Goal: Find specific page/section: Find specific page/section

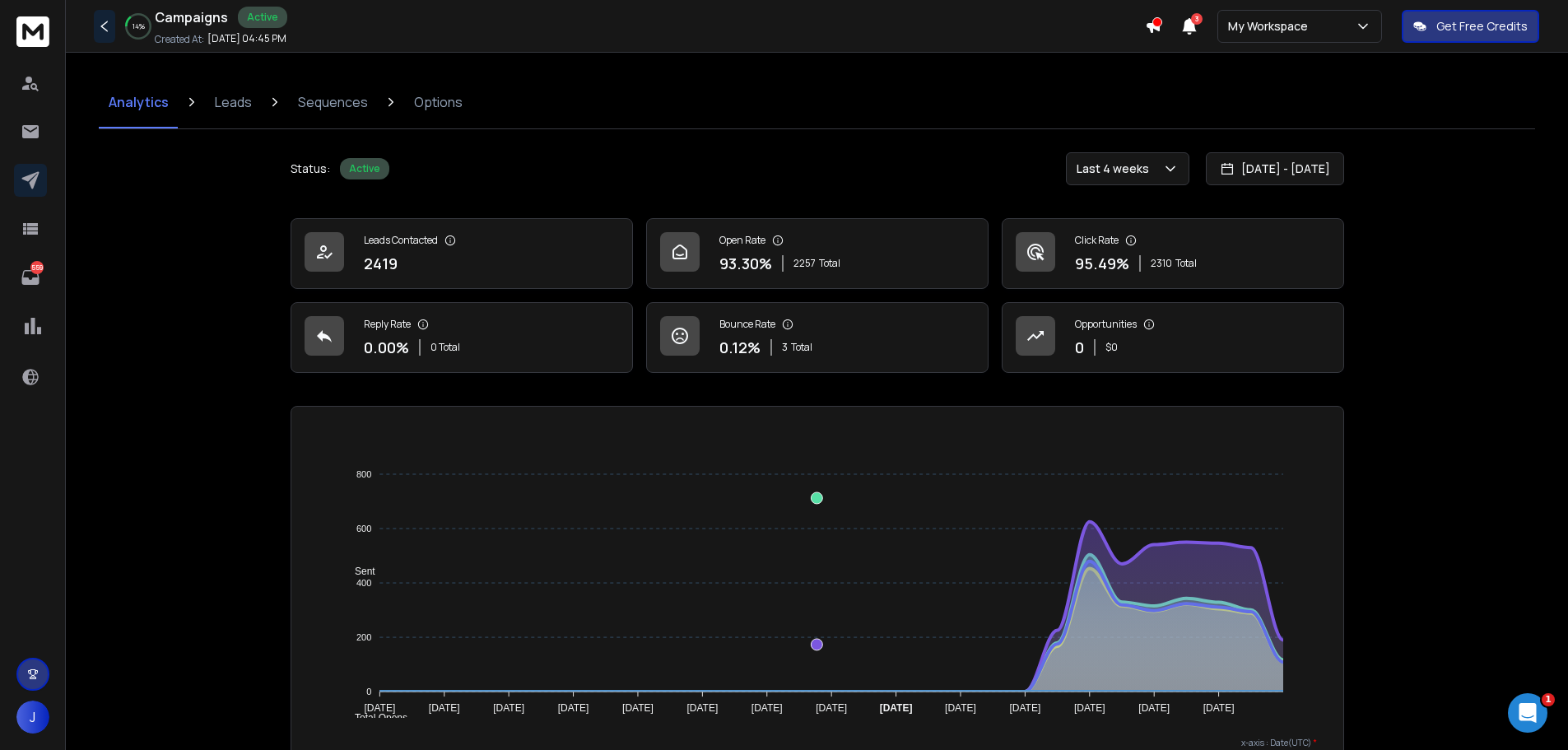
click at [104, 26] on icon at bounding box center [105, 27] width 15 height 15
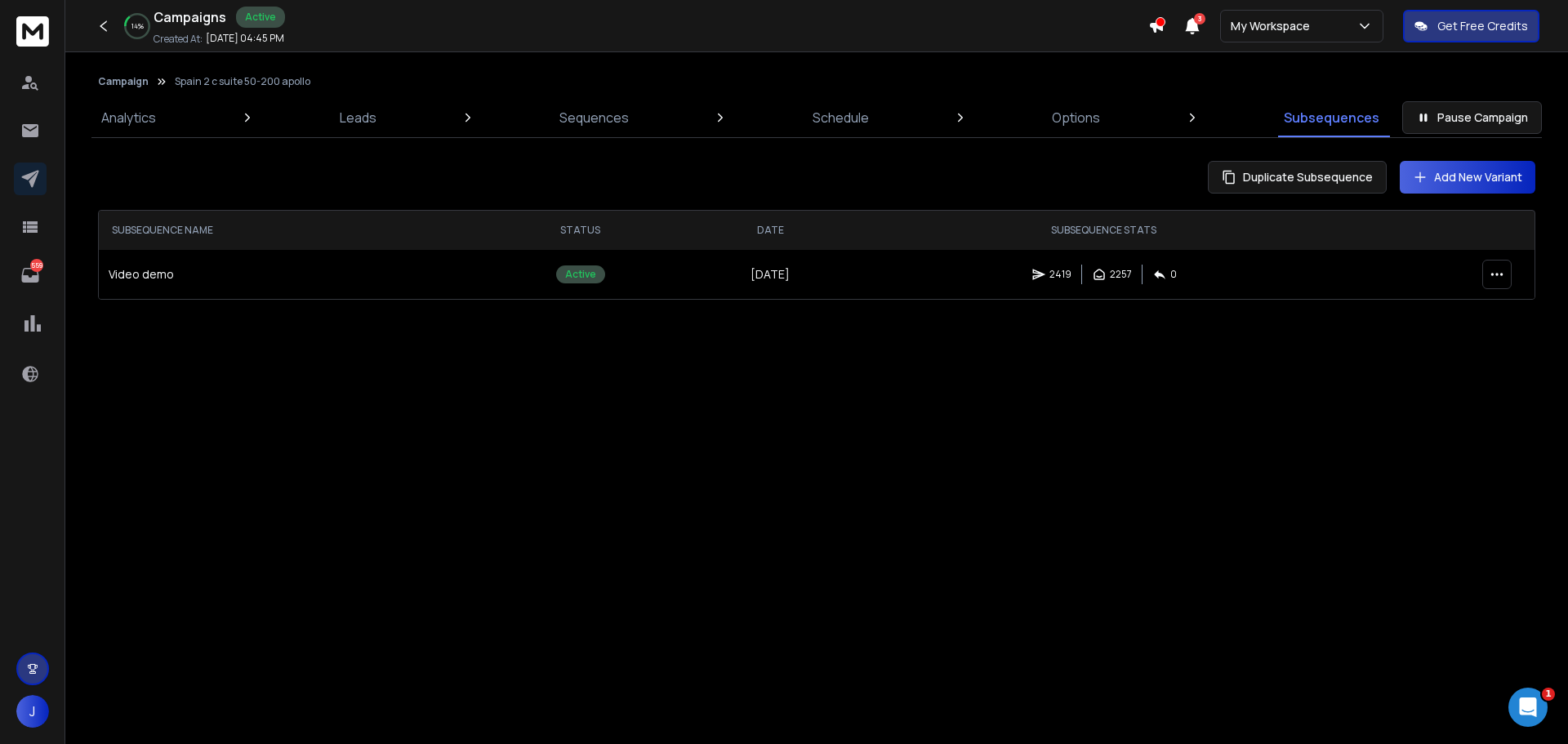
click at [131, 78] on button "Campaign" at bounding box center [123, 82] width 50 height 13
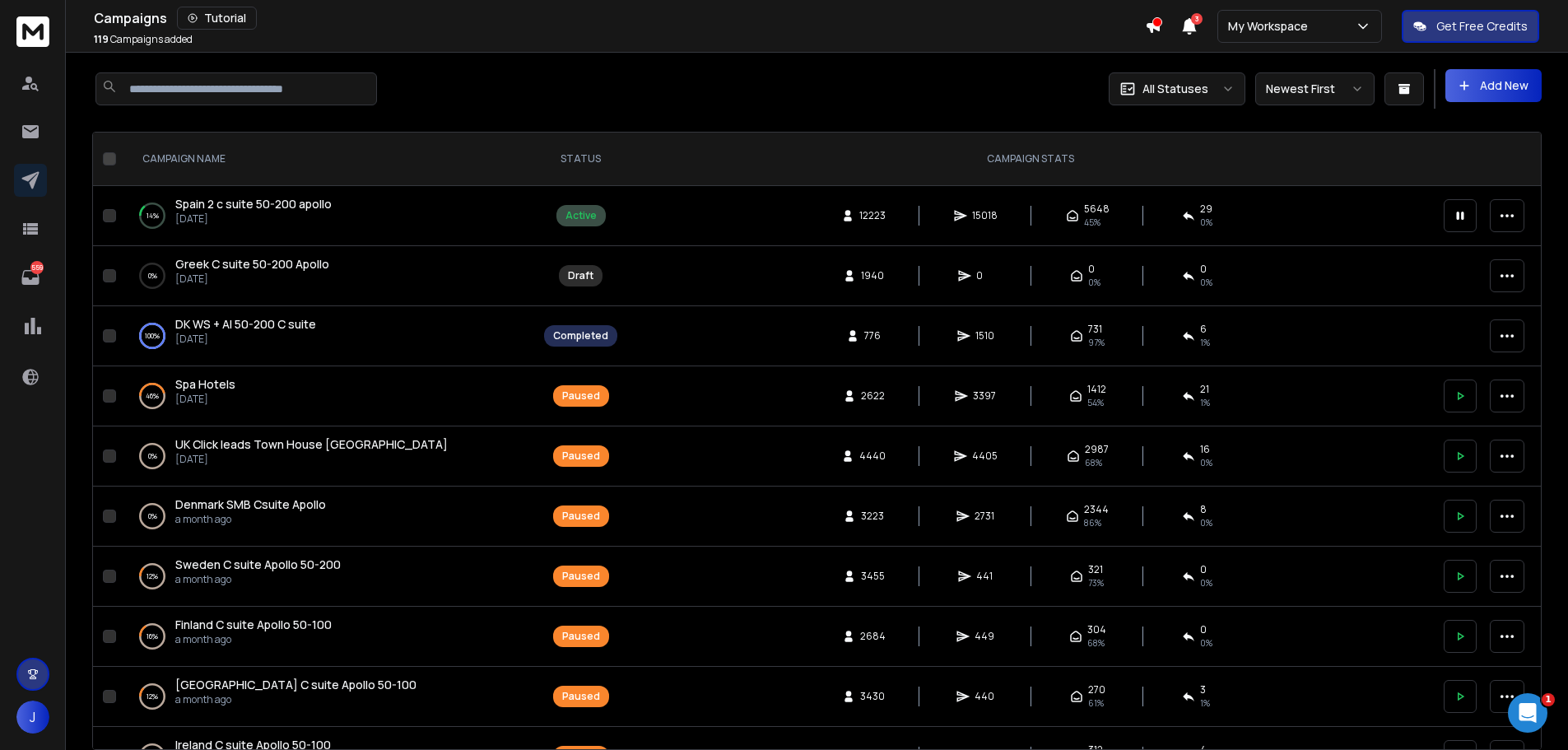
click at [275, 200] on span "Spain 2 c suite 50-200 apollo" at bounding box center [254, 204] width 156 height 16
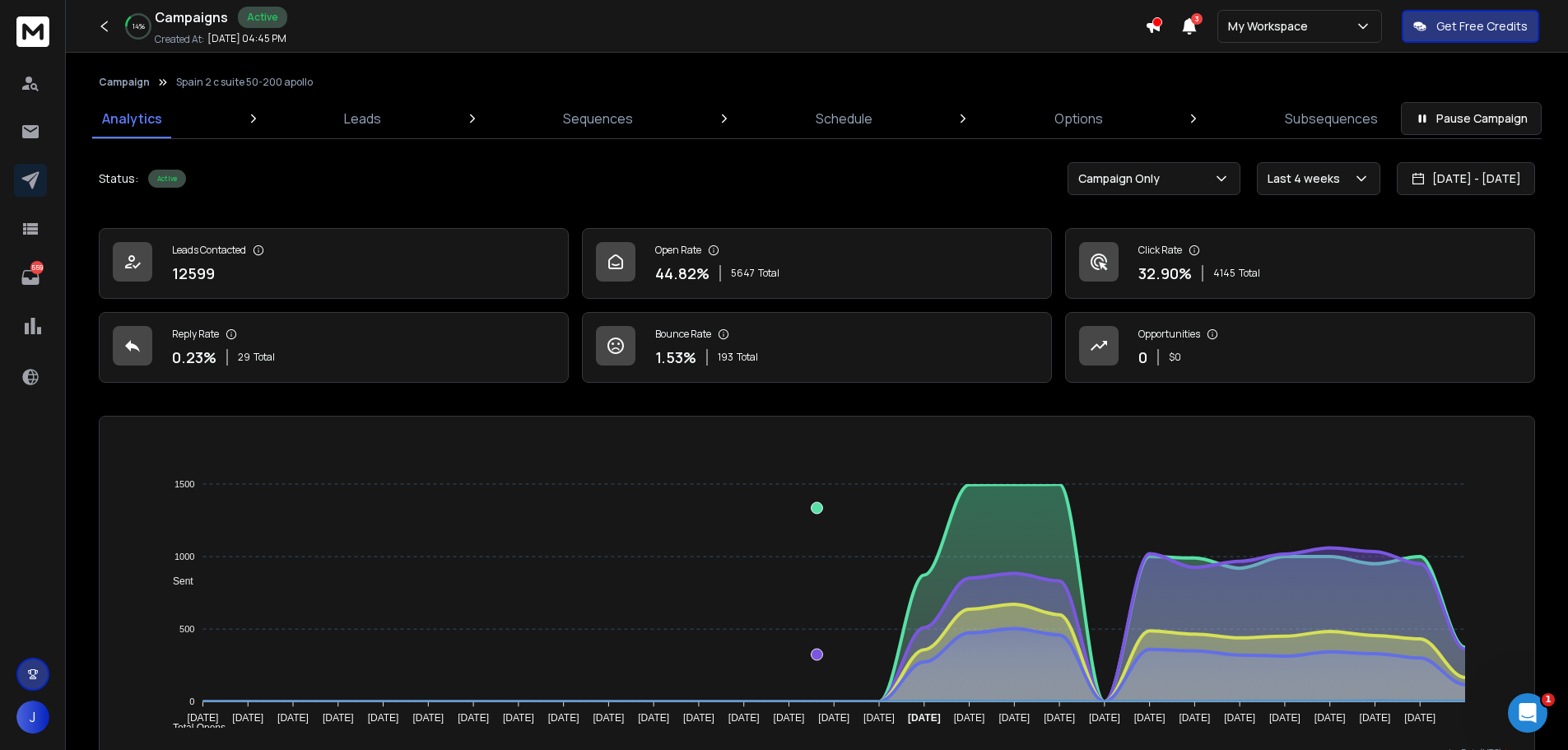
click at [120, 80] on button "Campaign" at bounding box center [124, 82] width 51 height 13
